Goal: Information Seeking & Learning: Get advice/opinions

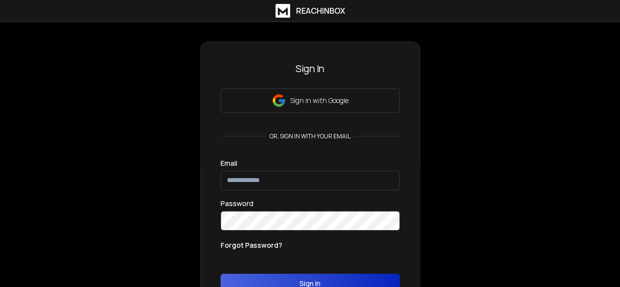
click at [248, 177] on input "email" at bounding box center [310, 181] width 179 height 20
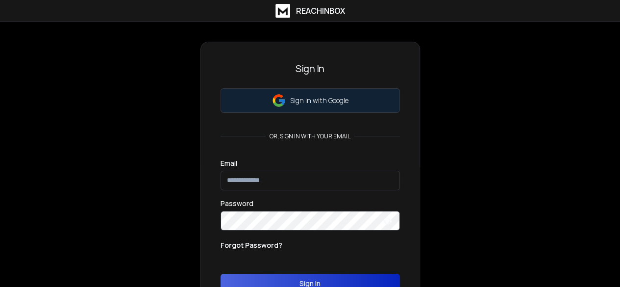
click at [296, 108] on button "Sign in with Google" at bounding box center [310, 100] width 179 height 25
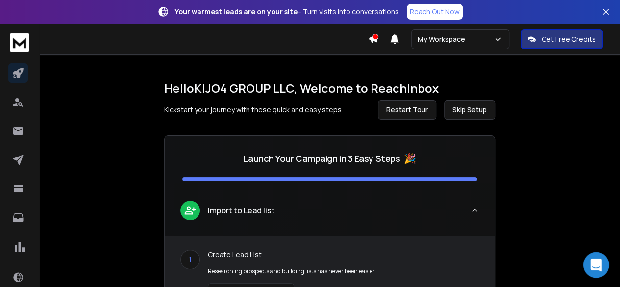
click at [599, 258] on div "Open Intercom Messenger" at bounding box center [596, 265] width 26 height 26
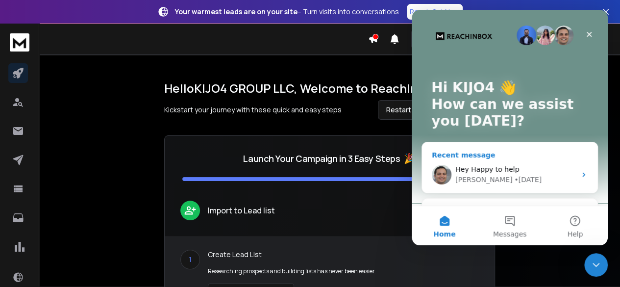
click at [486, 173] on span "Hey Happy to help" at bounding box center [487, 169] width 64 height 8
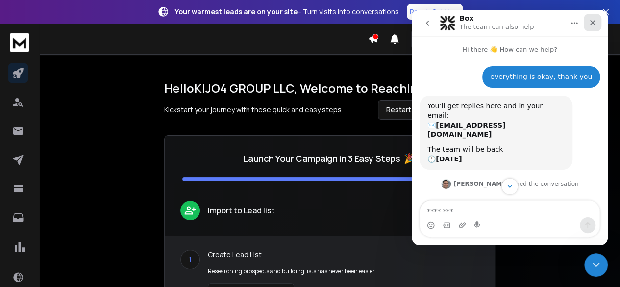
click at [595, 21] on icon "Close" at bounding box center [593, 23] width 8 height 8
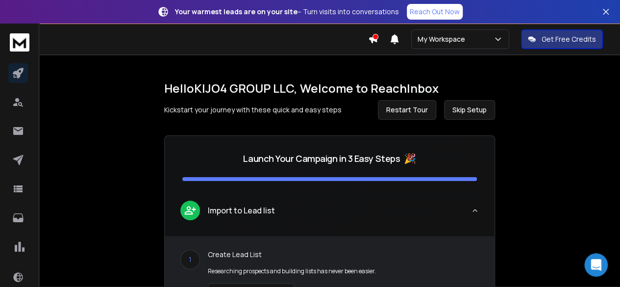
scroll to position [36, 0]
click at [598, 255] on div "Open Intercom Messenger" at bounding box center [594, 263] width 32 height 32
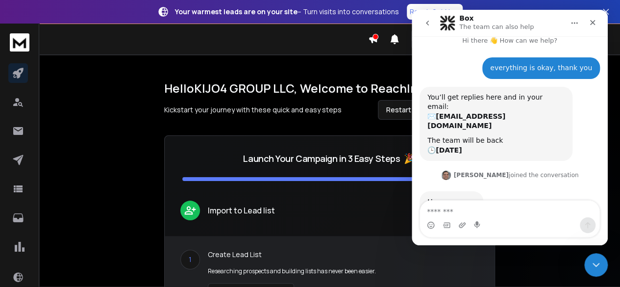
scroll to position [0, 0]
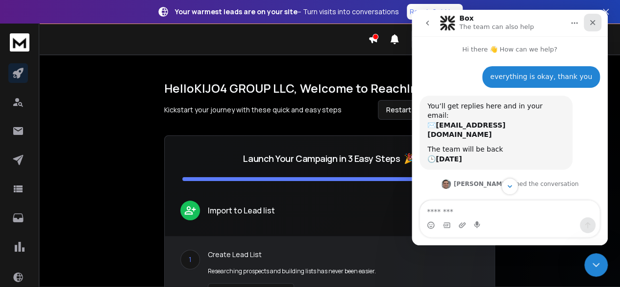
click at [588, 18] on div "Close" at bounding box center [593, 23] width 18 height 18
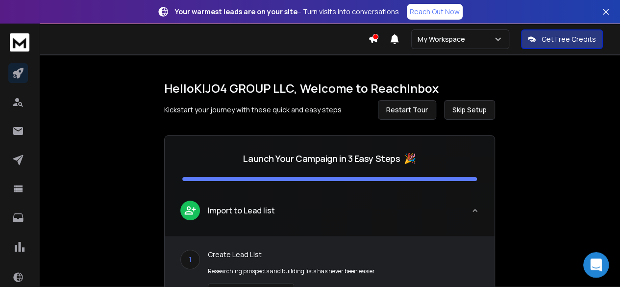
click at [595, 263] on icon "Open Intercom Messenger" at bounding box center [594, 263] width 7 height 8
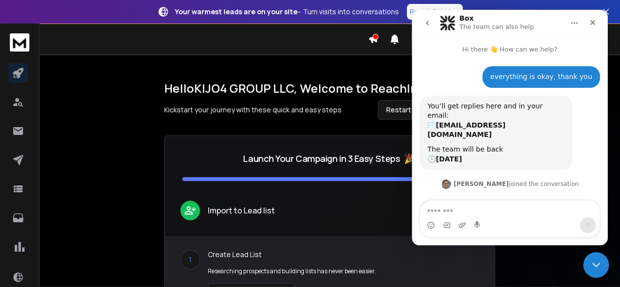
scroll to position [36, 0]
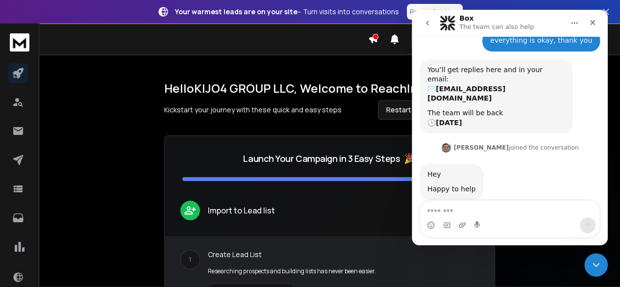
click at [425, 26] on icon "go back" at bounding box center [427, 23] width 8 height 8
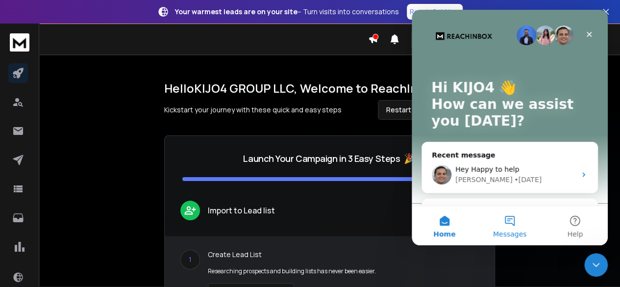
click at [502, 233] on span "Messages" at bounding box center [510, 233] width 34 height 7
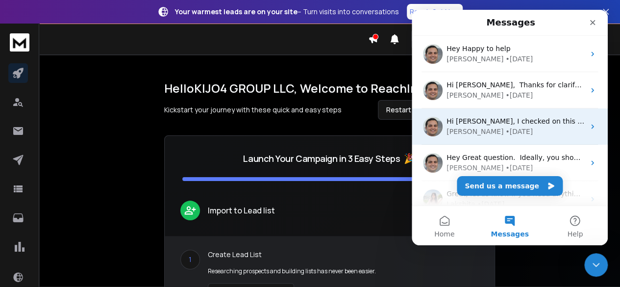
scroll to position [50, 0]
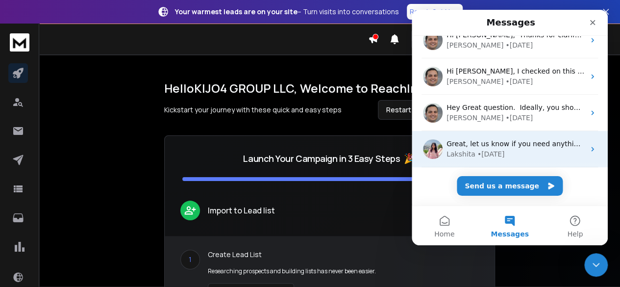
click at [514, 146] on span "Great, let us know if you need anything else!" at bounding box center [523, 144] width 155 height 8
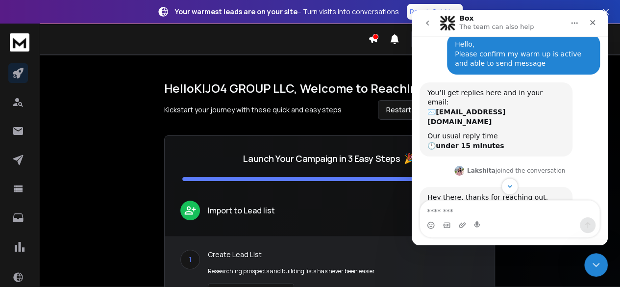
scroll to position [0, 0]
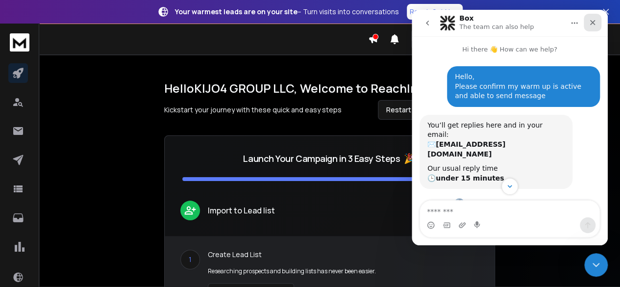
drag, startPoint x: 596, startPoint y: 24, endPoint x: 1008, endPoint y: 37, distance: 411.4
click at [596, 24] on div "Close" at bounding box center [593, 23] width 18 height 18
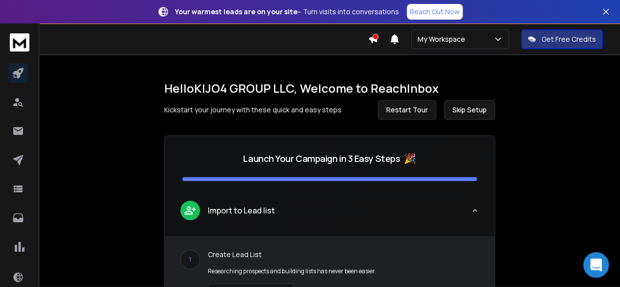
click at [595, 252] on div "Open Intercom Messenger" at bounding box center [594, 263] width 32 height 32
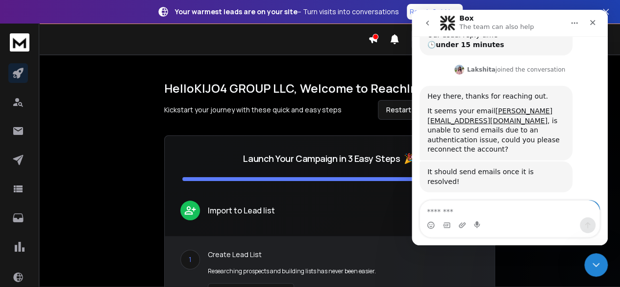
scroll to position [179, 0]
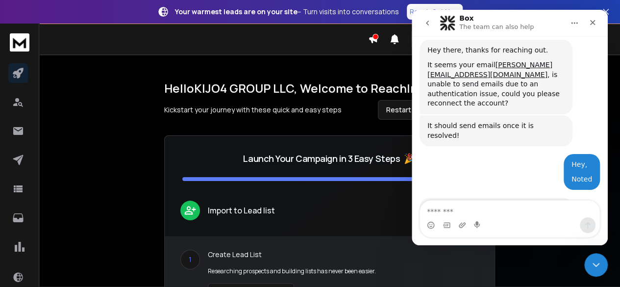
click at [424, 26] on icon "go back" at bounding box center [427, 23] width 8 height 8
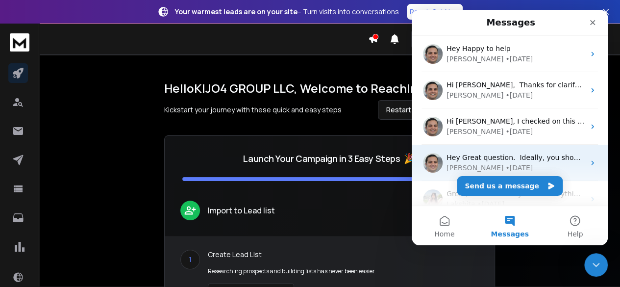
scroll to position [49, 0]
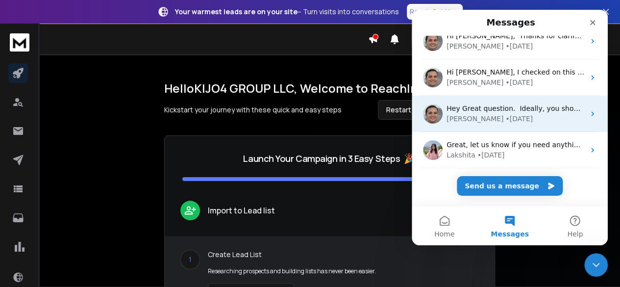
click at [514, 122] on div "Raj • 8w ago" at bounding box center [515, 119] width 138 height 10
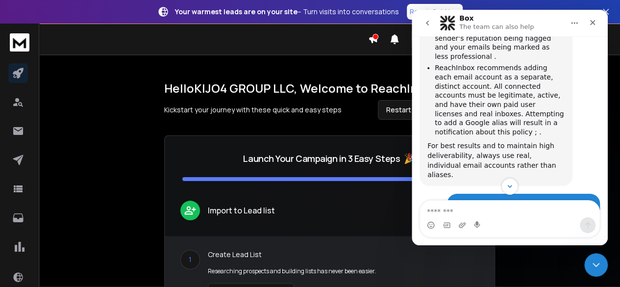
scroll to position [383, 0]
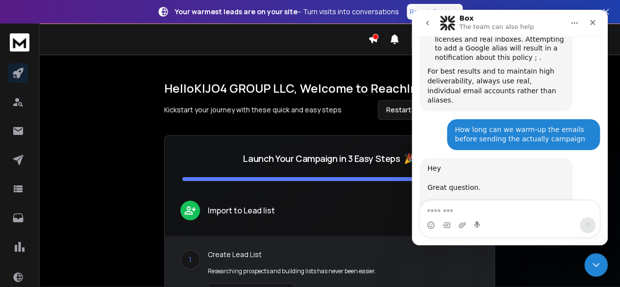
click at [429, 25] on icon "go back" at bounding box center [427, 23] width 8 height 8
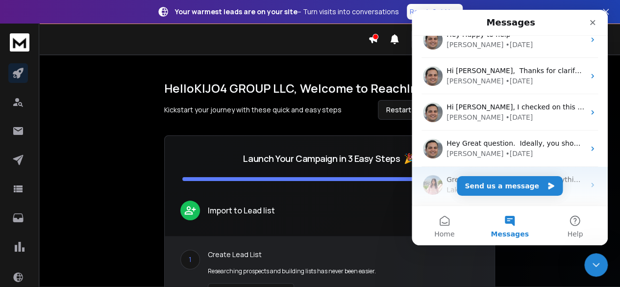
scroll to position [1, 0]
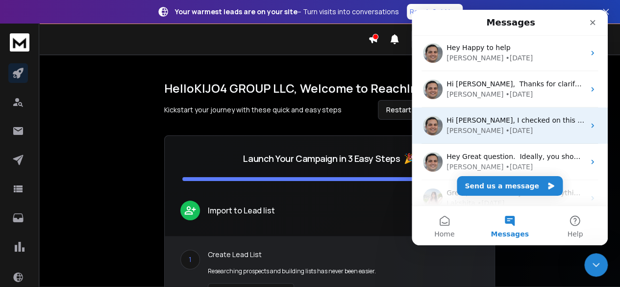
click at [501, 129] on div "Raj • 6d ago" at bounding box center [515, 130] width 138 height 10
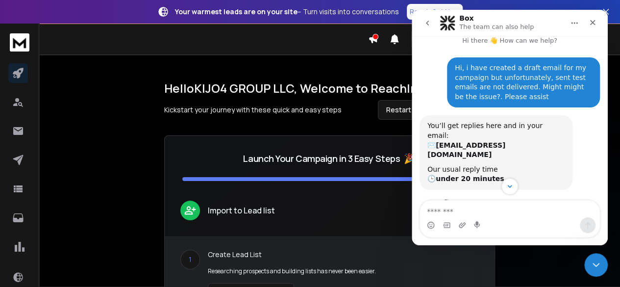
scroll to position [0, 0]
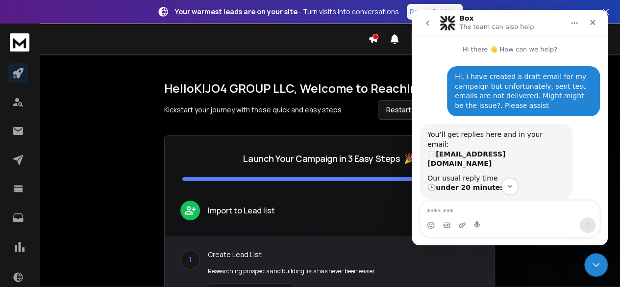
click at [427, 22] on icon "go back" at bounding box center [427, 23] width 3 height 5
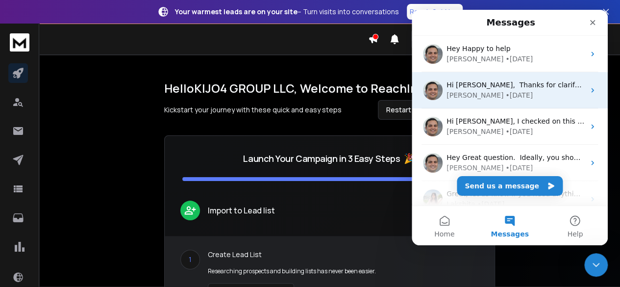
click at [511, 95] on div "Raj • 1d ago" at bounding box center [515, 95] width 138 height 10
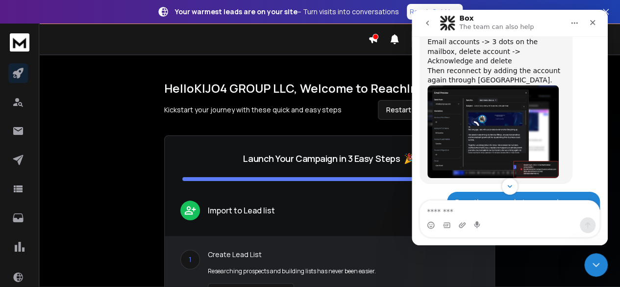
scroll to position [1095, 0]
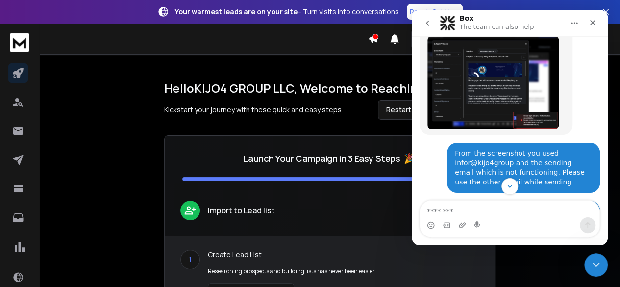
click at [520, 217] on link "https://www.loom.com/share/479bc0a924fc4b1ea6c4b7a557b5bfb5?sid=f7b2064b-764e-4…" at bounding box center [517, 221] width 76 height 8
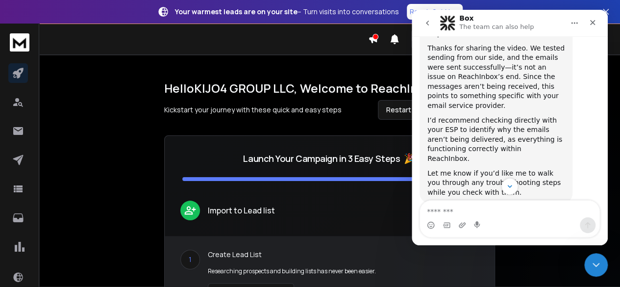
scroll to position [1438, 0]
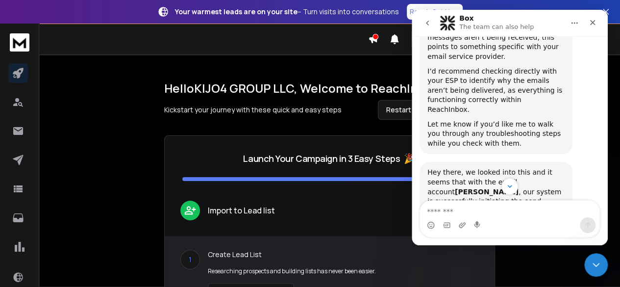
drag, startPoint x: 524, startPoint y: 115, endPoint x: 530, endPoint y: 122, distance: 9.0
click at [530, 168] on div "Hey there, we looked into this and it seems that with the email account Carolin…" at bounding box center [495, 230] width 137 height 125
click at [527, 168] on div "Hey there, we looked into this and it seems that with the email account Carolin…" at bounding box center [495, 230] width 137 height 125
drag, startPoint x: 523, startPoint y: 116, endPoint x: 527, endPoint y: 120, distance: 5.2
click at [527, 168] on div "Hey there, we looked into this and it seems that with the email account Carolin…" at bounding box center [495, 230] width 137 height 125
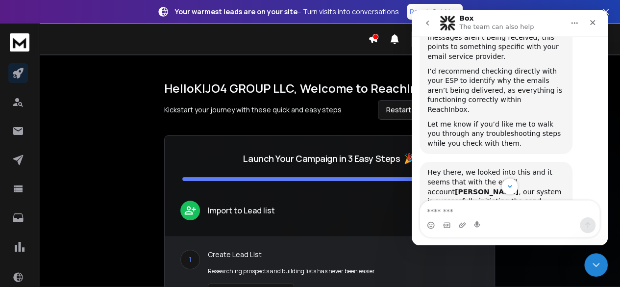
click at [498, 168] on div "Hey there, we looked into this and it seems that with the email account Carolin…" at bounding box center [495, 230] width 137 height 125
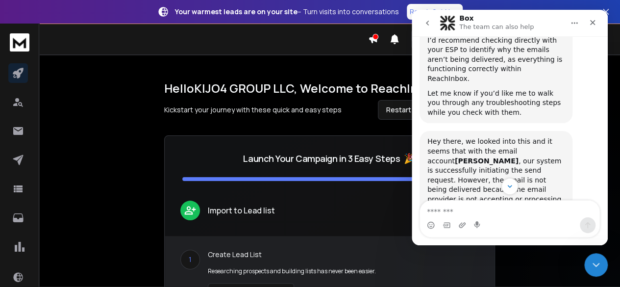
scroll to position [1487, 0]
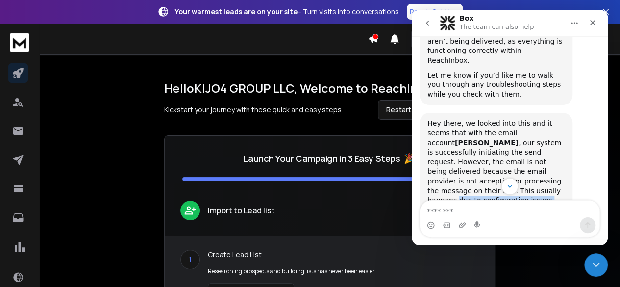
drag, startPoint x: 522, startPoint y: 116, endPoint x: 461, endPoint y: 137, distance: 64.6
click at [490, 156] on div "Hey there, we looked into this and it seems that with the email account Carolin…" at bounding box center [495, 256] width 137 height 274
click at [460, 244] on div "We suggest checking with your email provider to confirm that everything is set …" at bounding box center [495, 273] width 137 height 58
drag, startPoint x: 522, startPoint y: 65, endPoint x: 517, endPoint y: 151, distance: 86.0
click at [528, 158] on div "Hey there, we looked into this and it seems that with the email account Carolin…" at bounding box center [495, 256] width 137 height 274
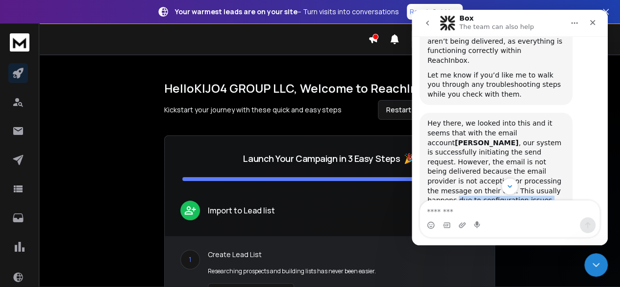
copy div "due to configuration issues such as incorrect DNS records (SPF, DKIM, or DMARC)…"
